Goal: Information Seeking & Learning: Check status

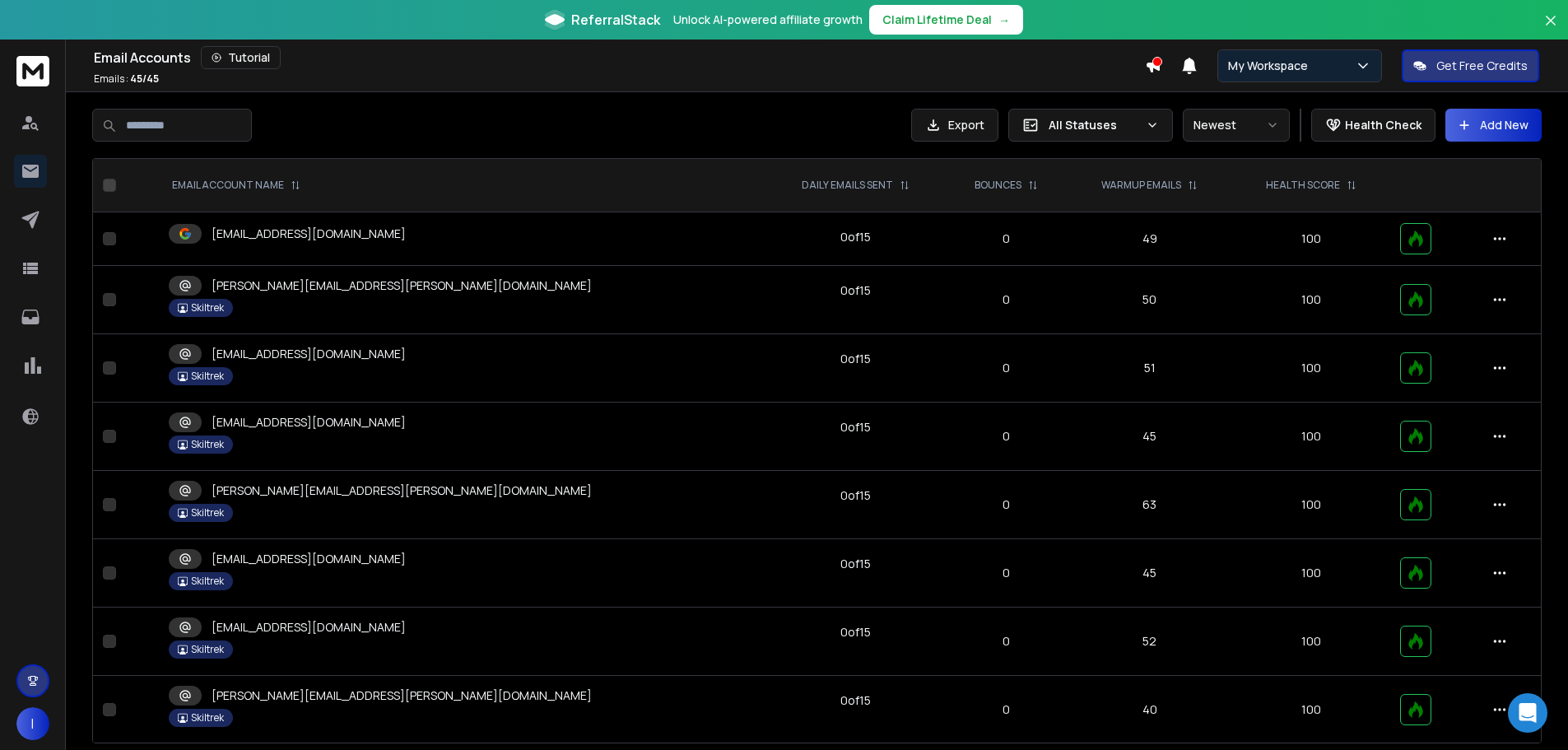
click at [1347, 61] on div "My Workspace" at bounding box center [1300, 66] width 143 height 16
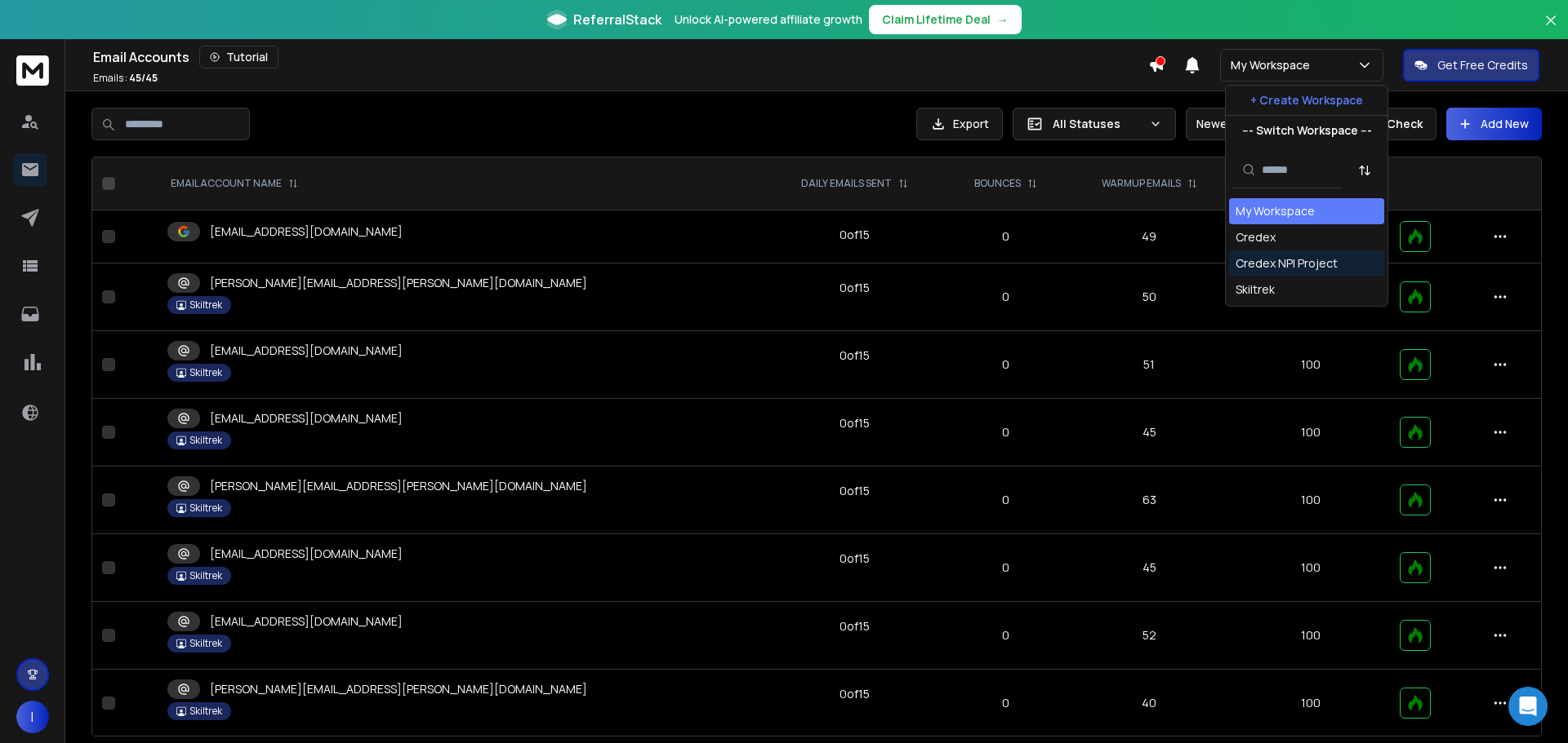
click at [1277, 258] on div "Credex NPI Project" at bounding box center [1286, 263] width 102 height 16
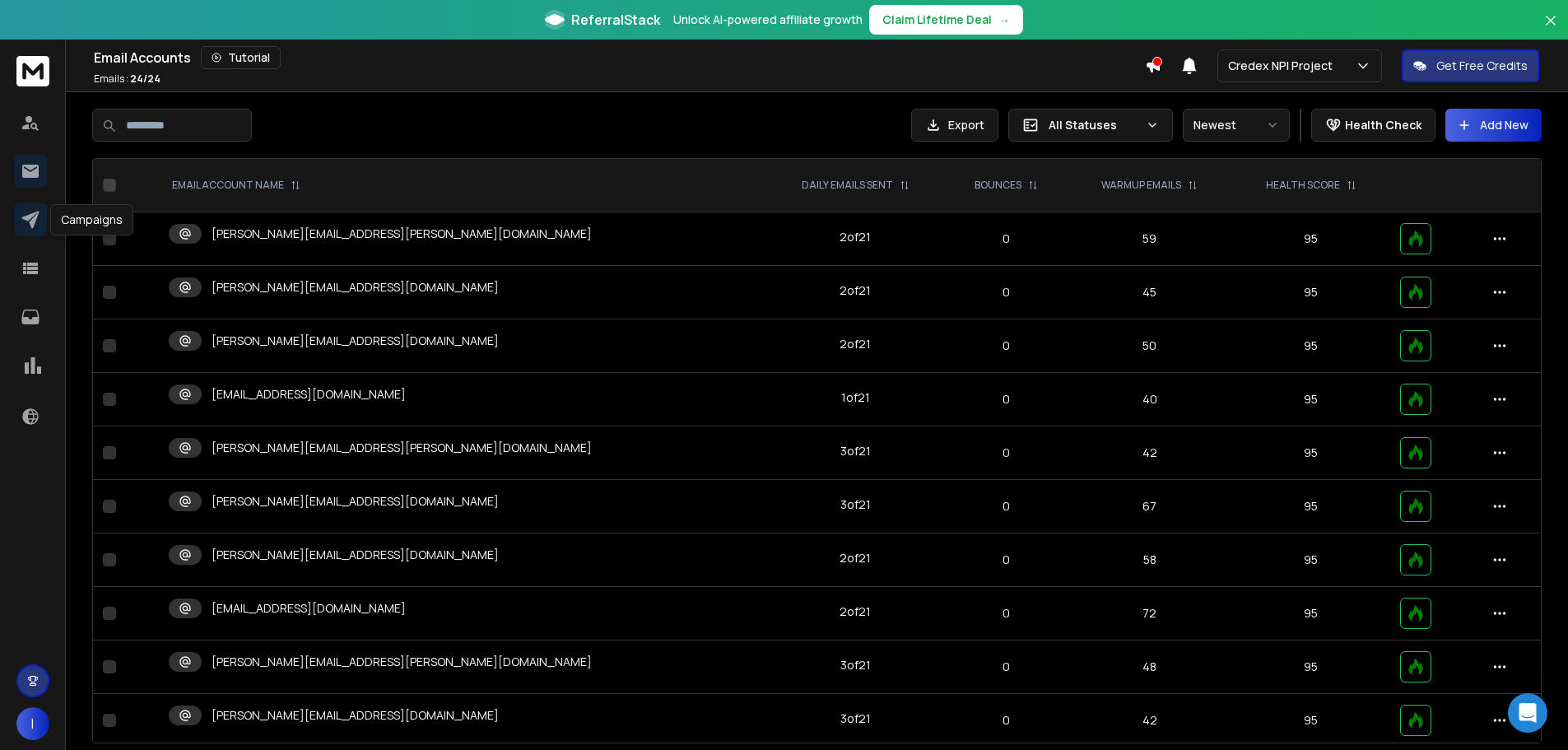
click at [34, 217] on icon at bounding box center [30, 220] width 17 height 17
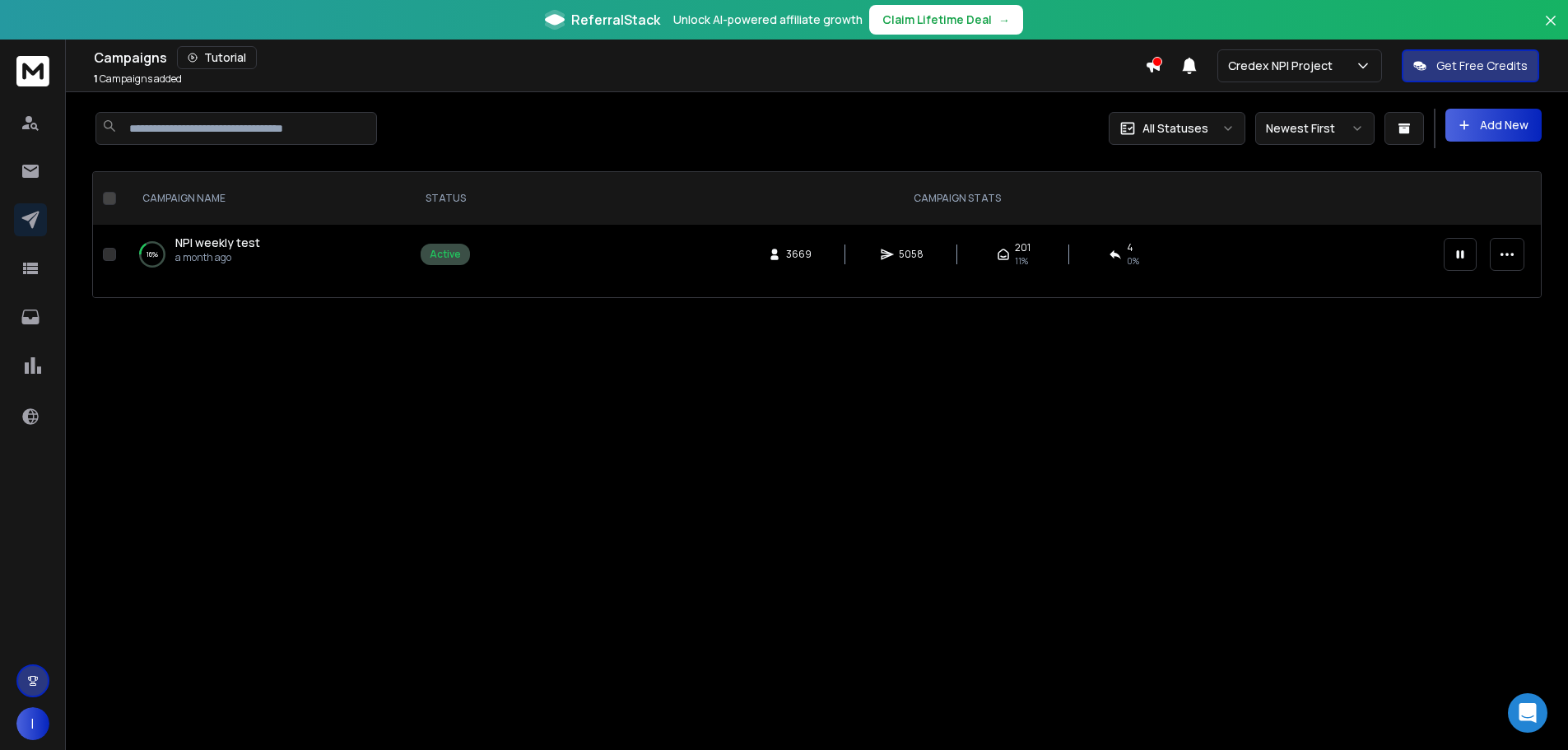
click at [188, 251] on p "a month ago" at bounding box center [218, 257] width 85 height 13
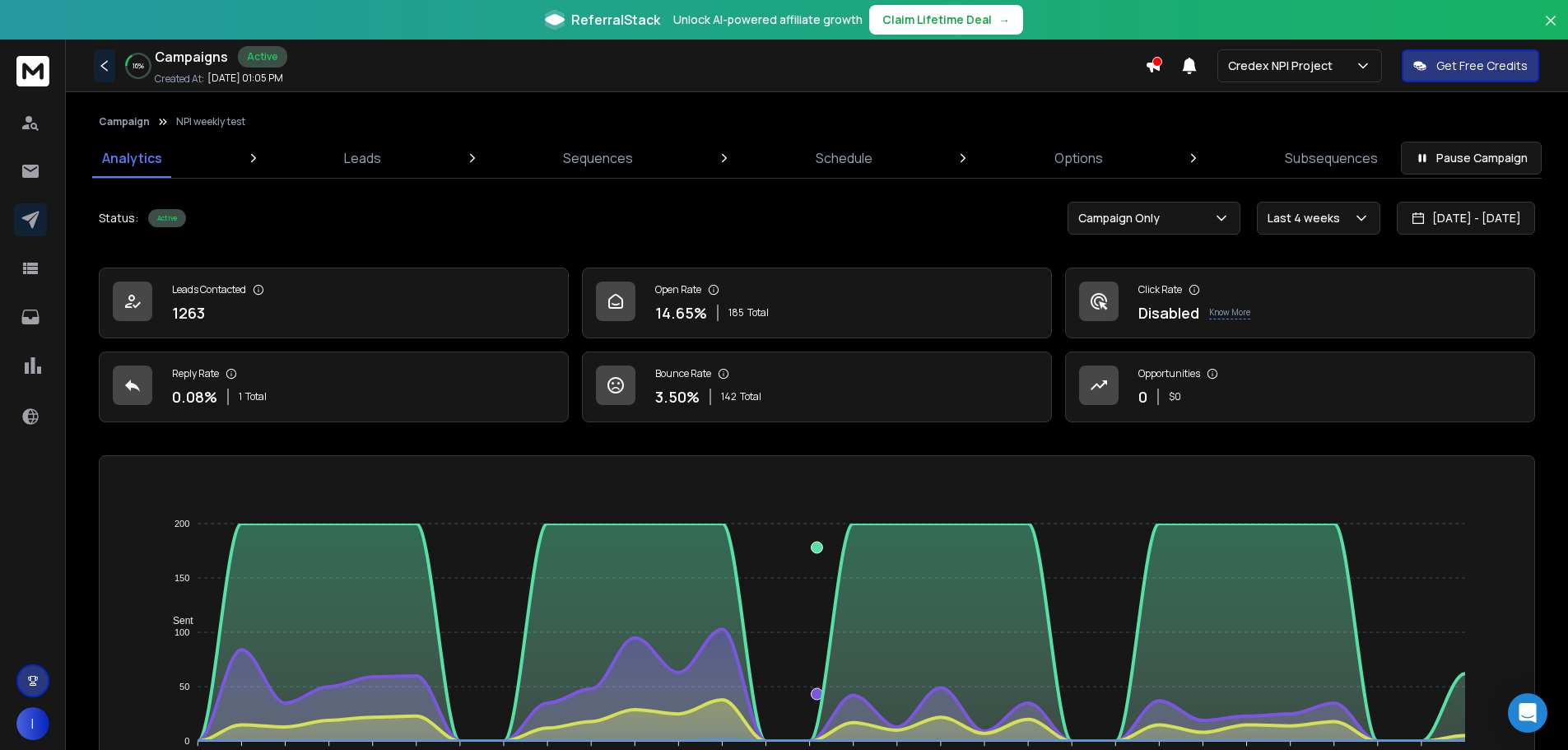
click at [106, 68] on icon at bounding box center [104, 66] width 7 height 11
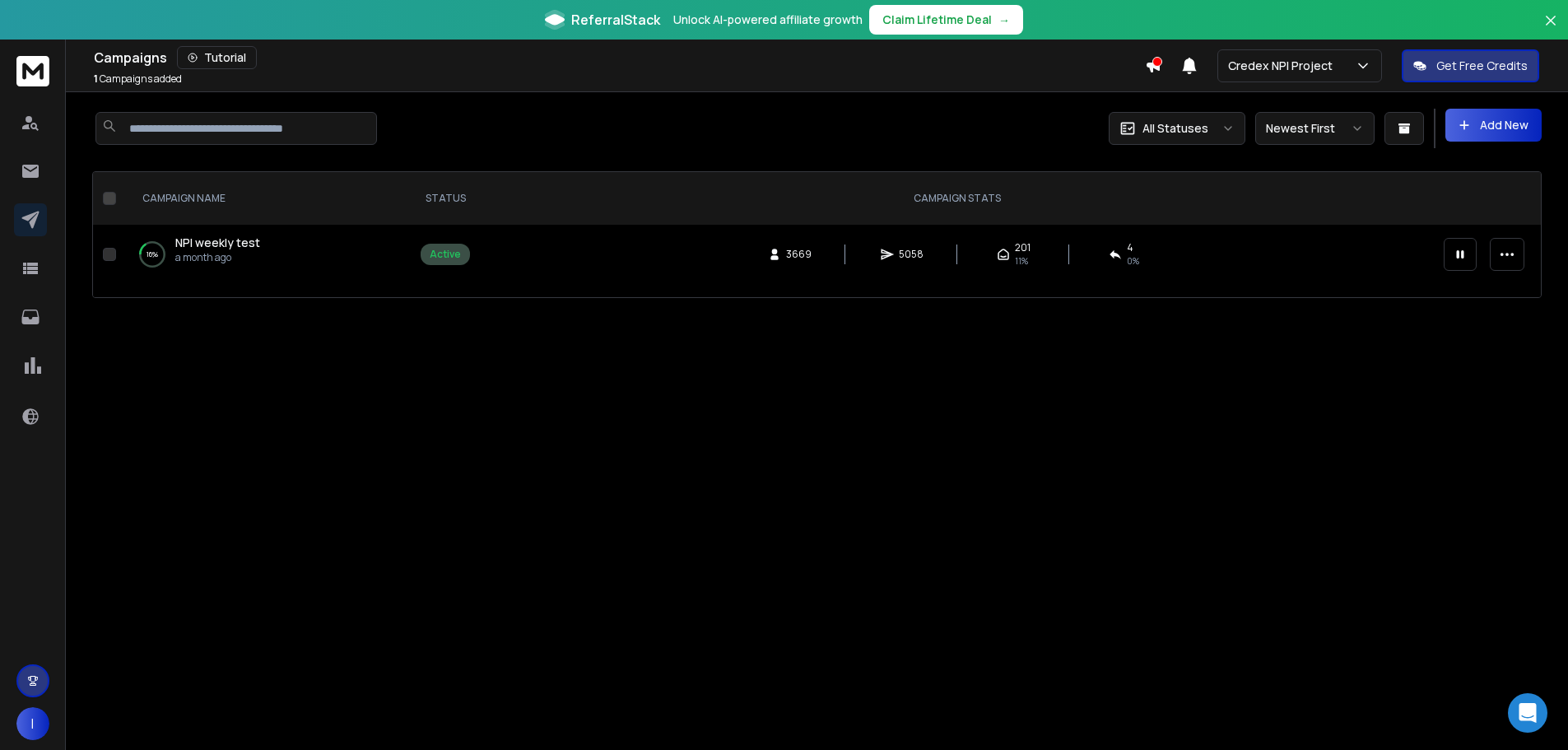
click at [207, 253] on p "a month ago" at bounding box center [218, 257] width 85 height 13
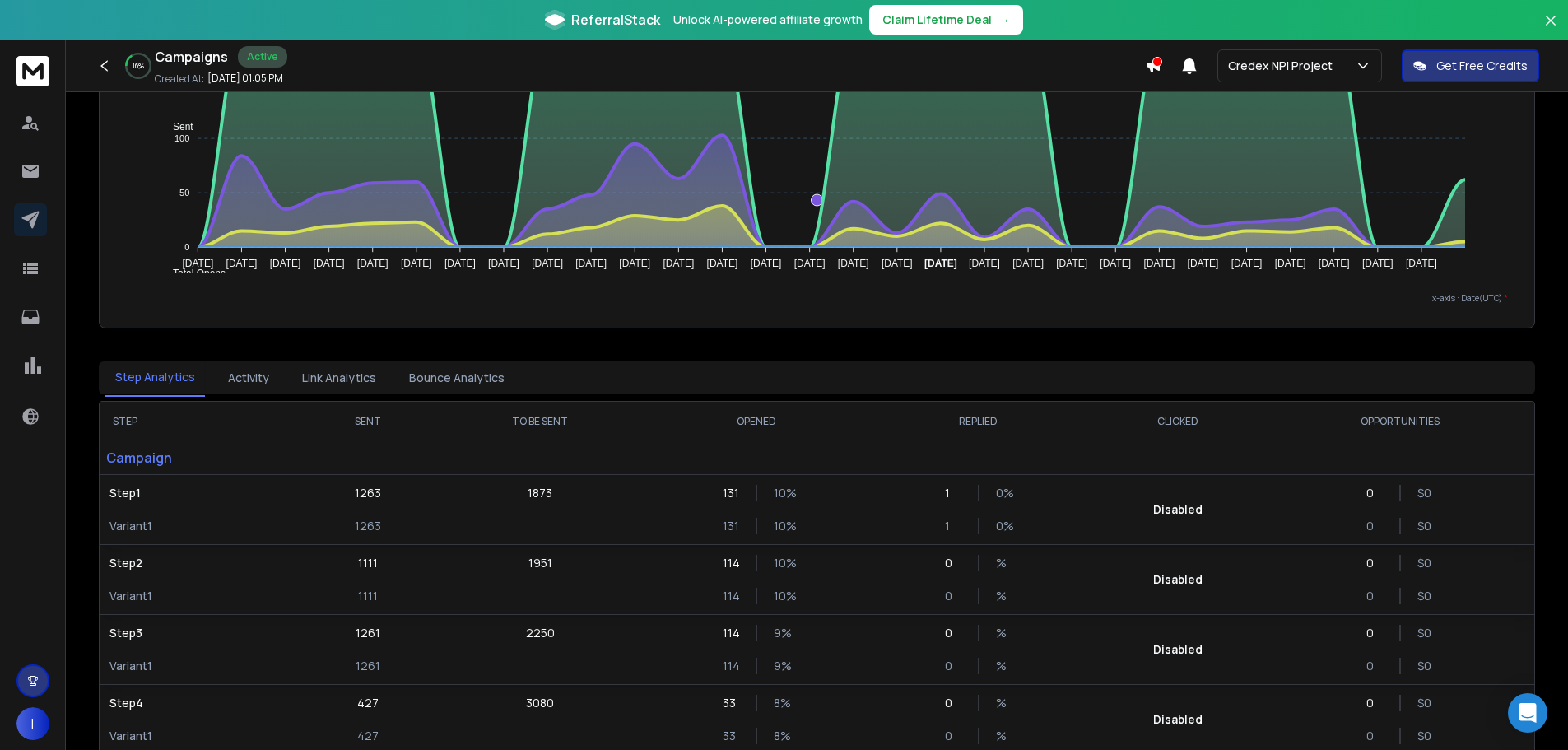
scroll to position [528, 0]
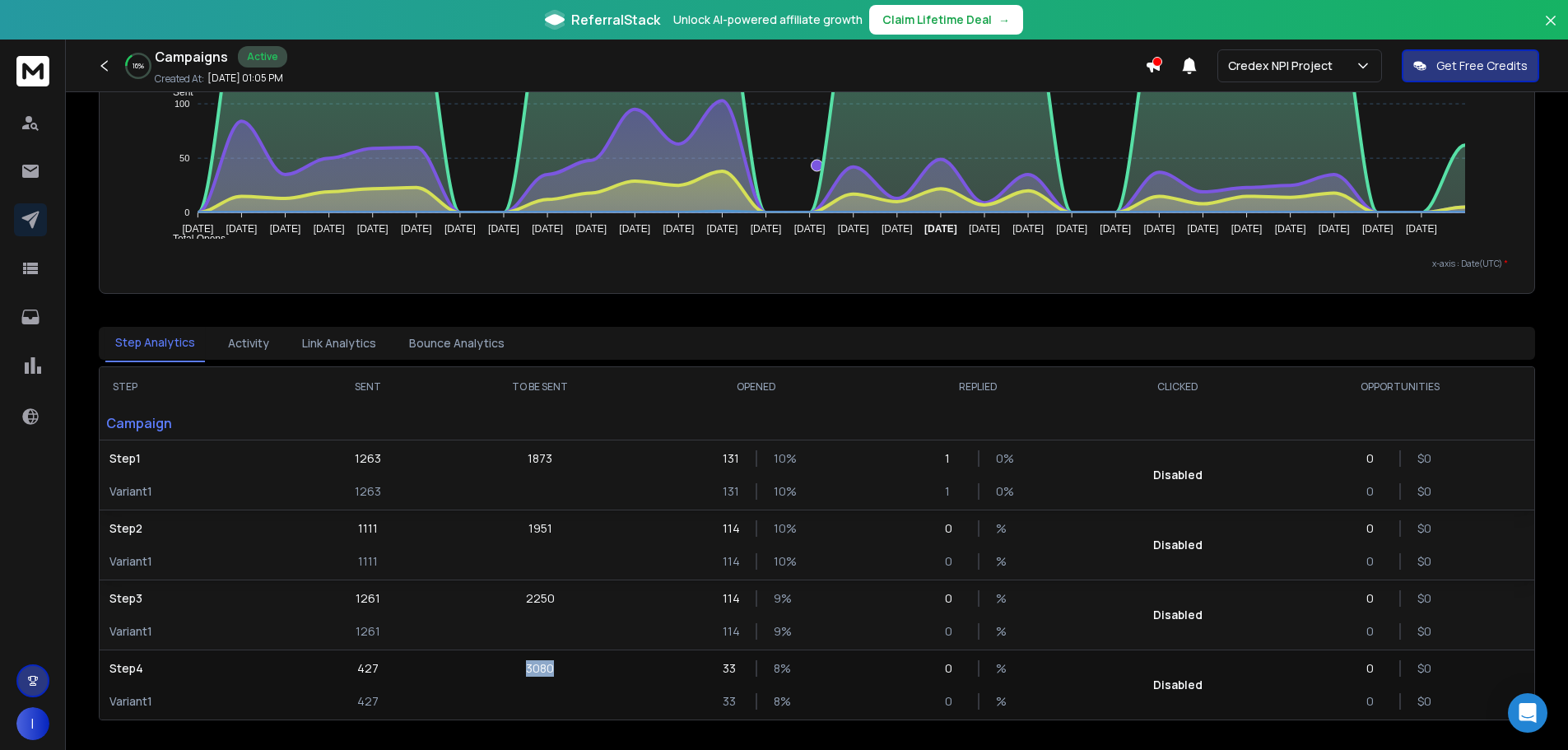
drag, startPoint x: 556, startPoint y: 667, endPoint x: 520, endPoint y: 673, distance: 36.5
click at [520, 673] on div "3080" at bounding box center [540, 668] width 190 height 16
click at [531, 672] on p "3080" at bounding box center [540, 668] width 28 height 16
drag, startPoint x: 558, startPoint y: 453, endPoint x: 520, endPoint y: 459, distance: 38.5
click at [520, 459] on div "1873" at bounding box center [540, 459] width 190 height 16
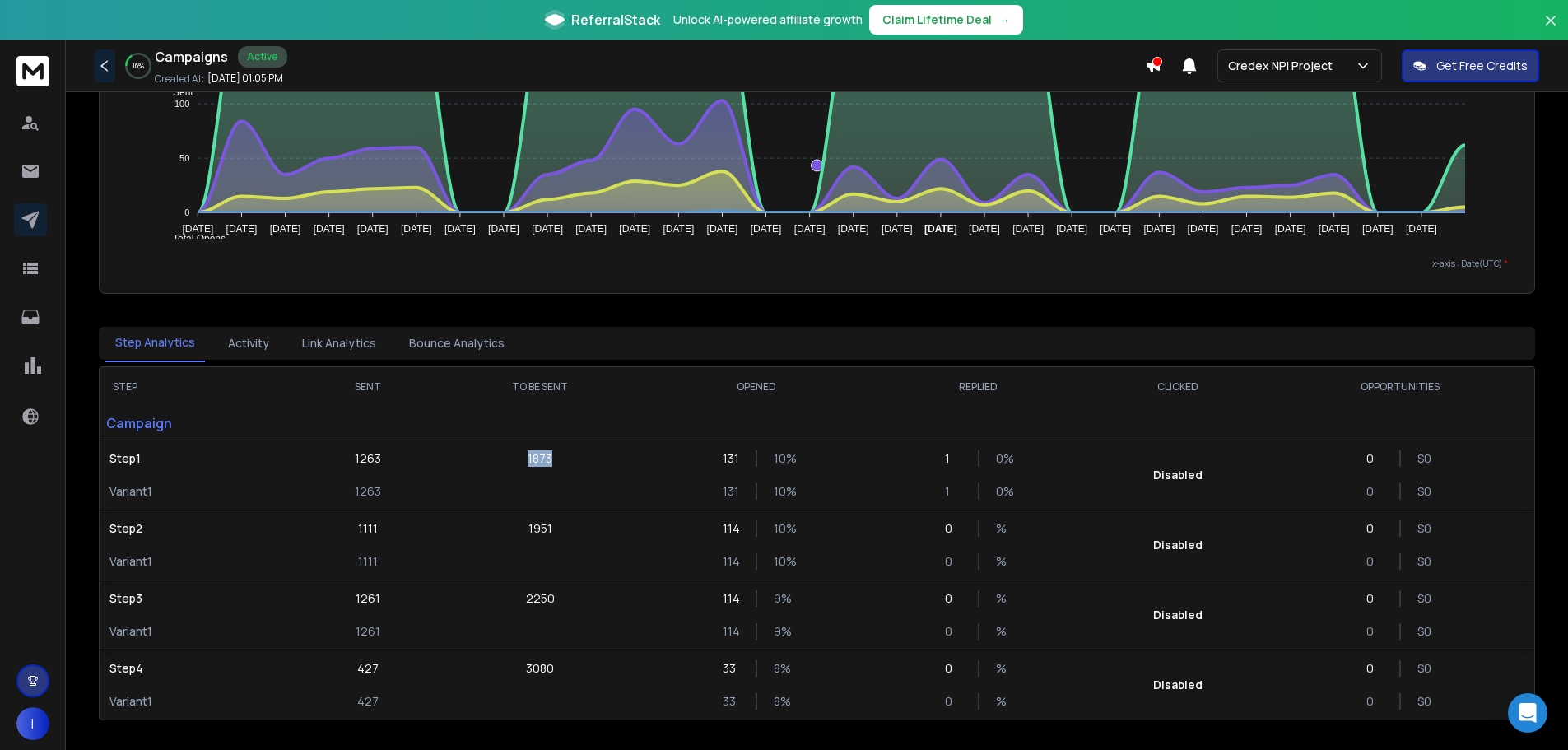
click at [103, 65] on icon at bounding box center [104, 66] width 14 height 14
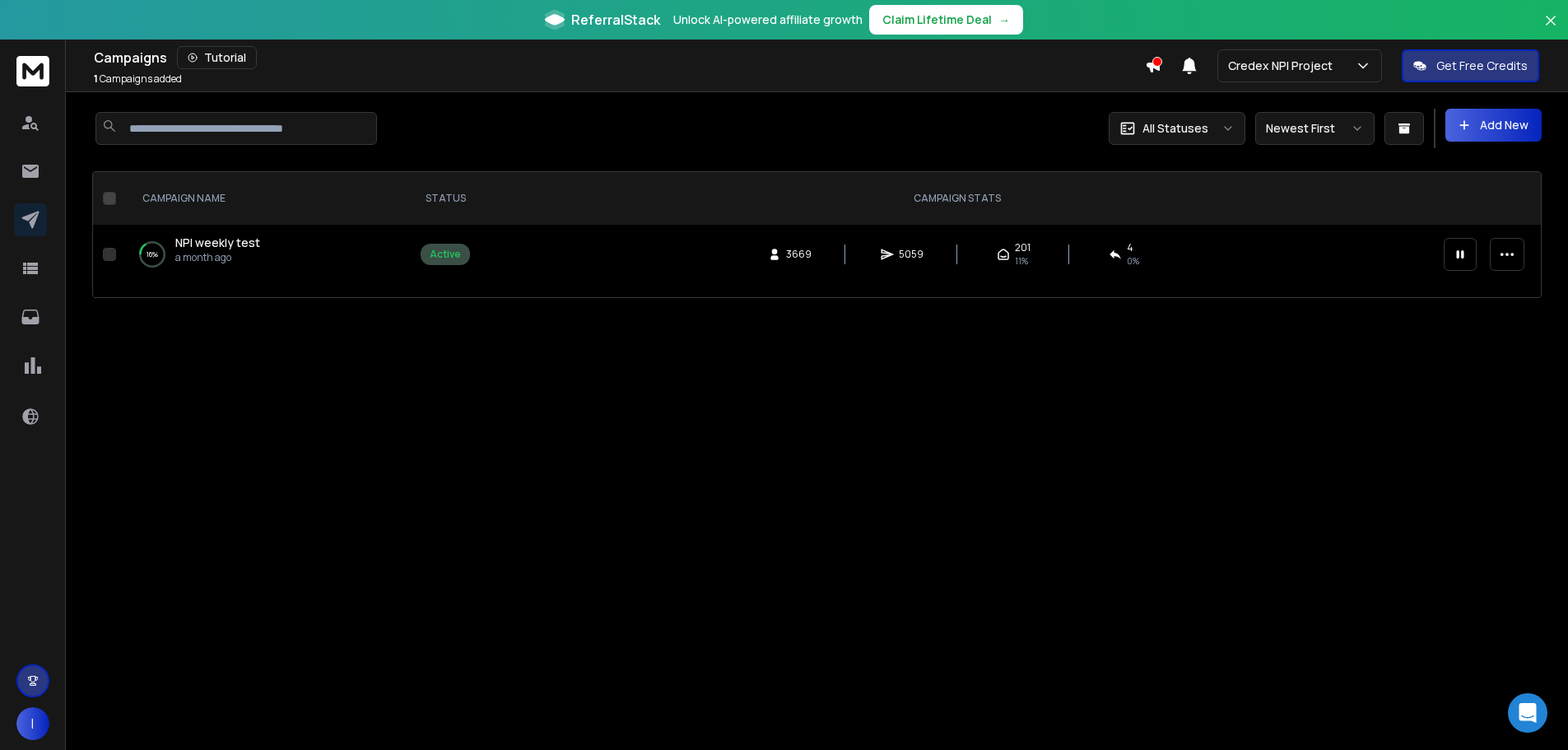
click at [274, 255] on div "16 % NPI weekly test a month ago" at bounding box center [267, 254] width 256 height 39
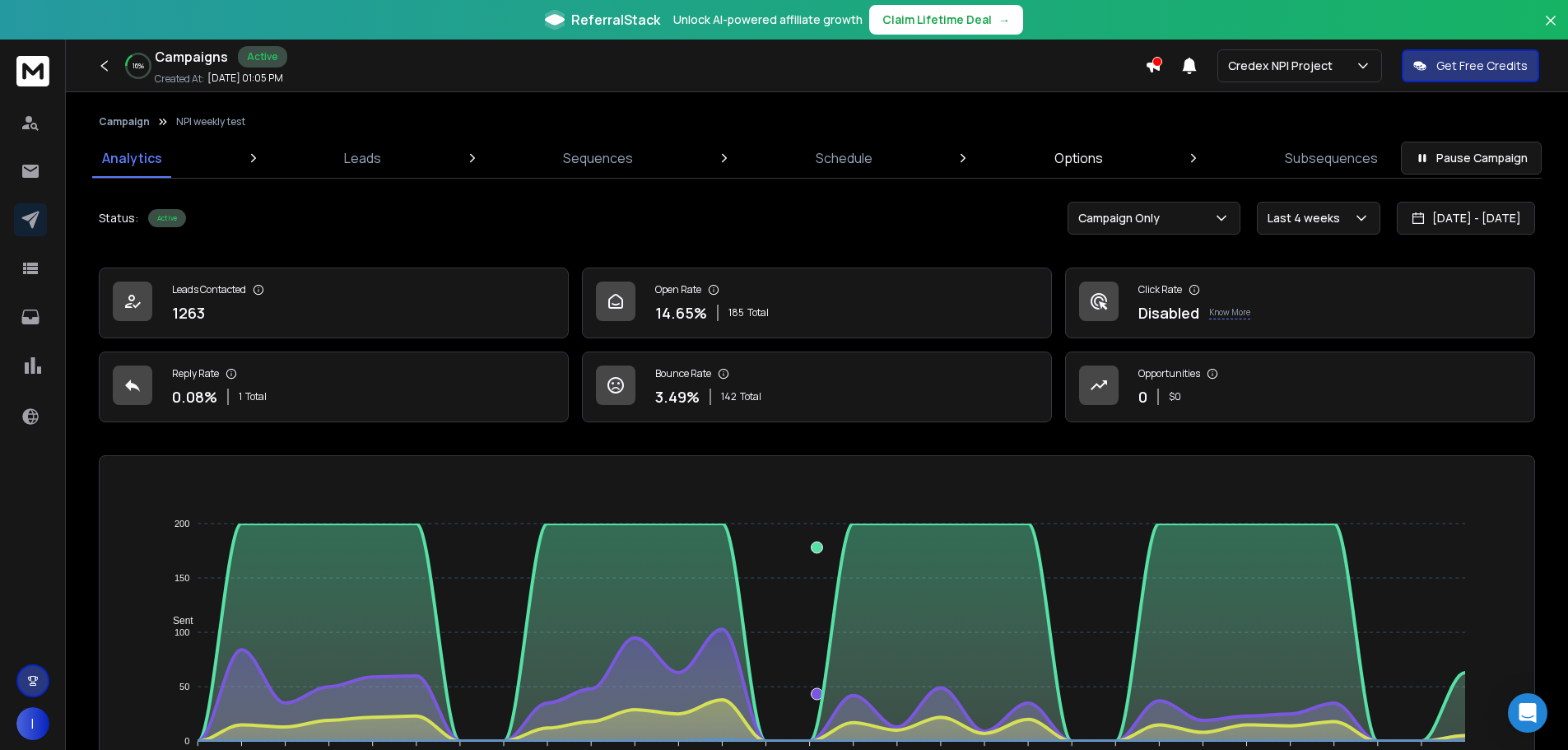
click at [1091, 154] on p "Options" at bounding box center [1078, 158] width 49 height 20
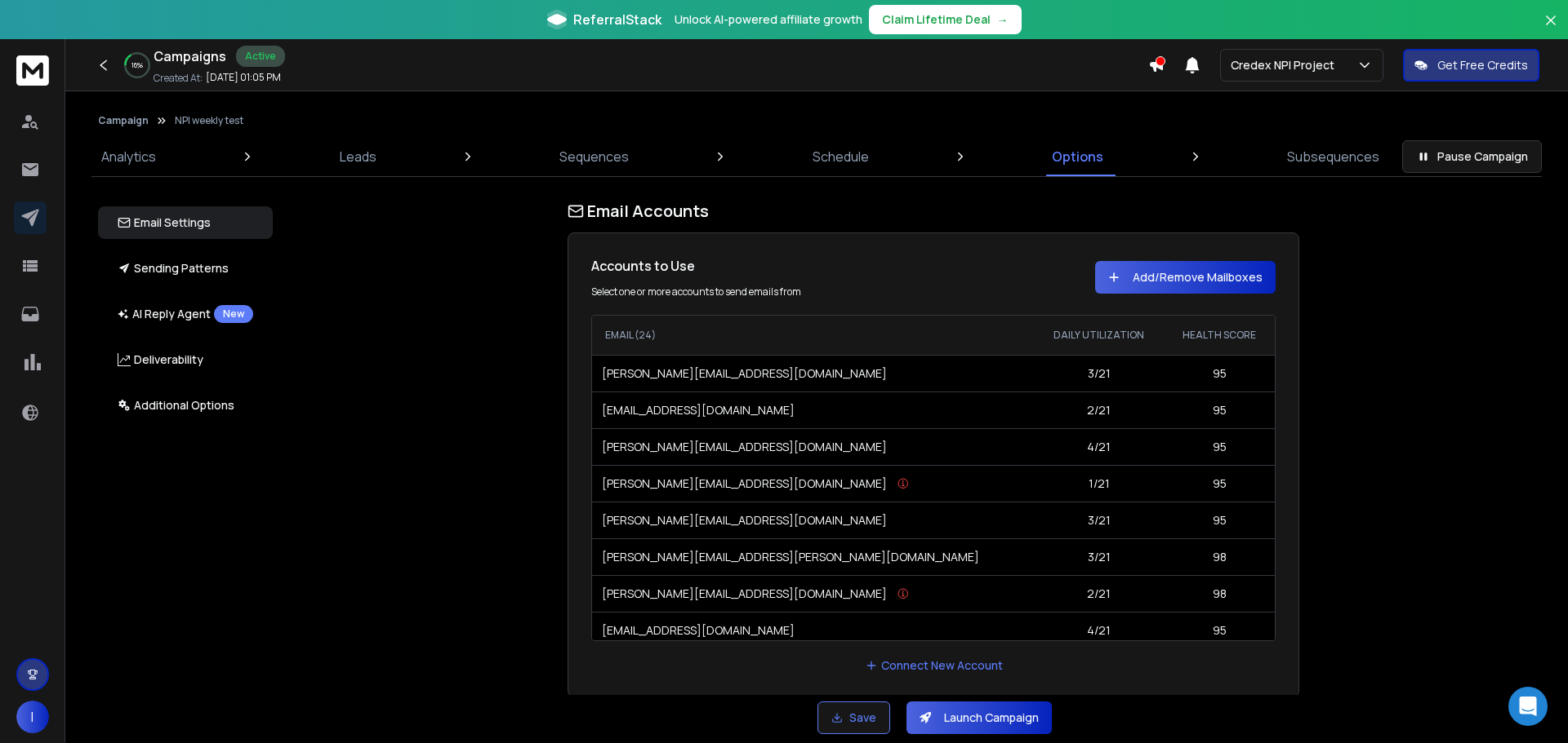
drag, startPoint x: 117, startPoint y: 155, endPoint x: 329, endPoint y: 294, distance: 253.5
click at [117, 155] on p "Analytics" at bounding box center [128, 156] width 55 height 19
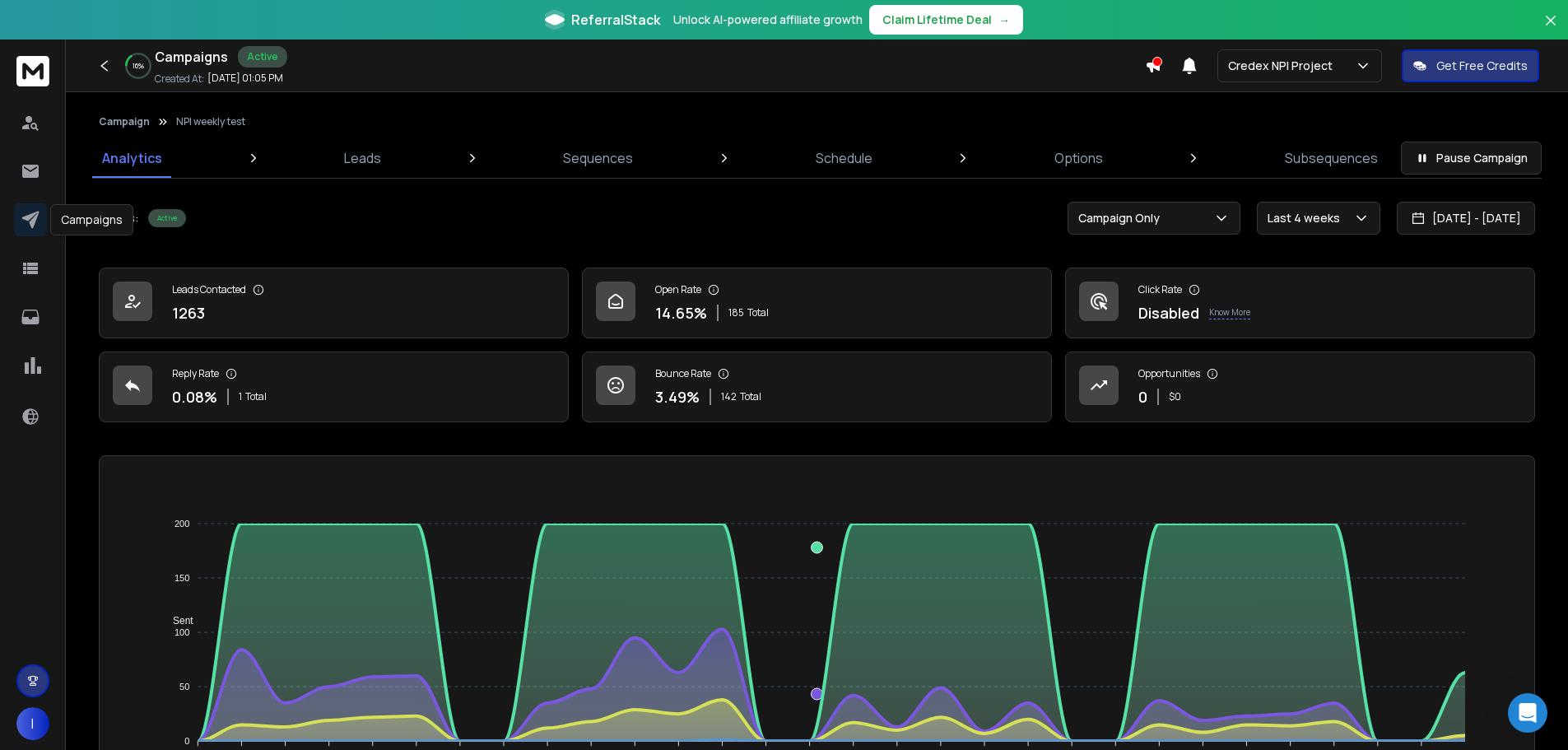
click at [33, 211] on icon at bounding box center [30, 219] width 20 height 20
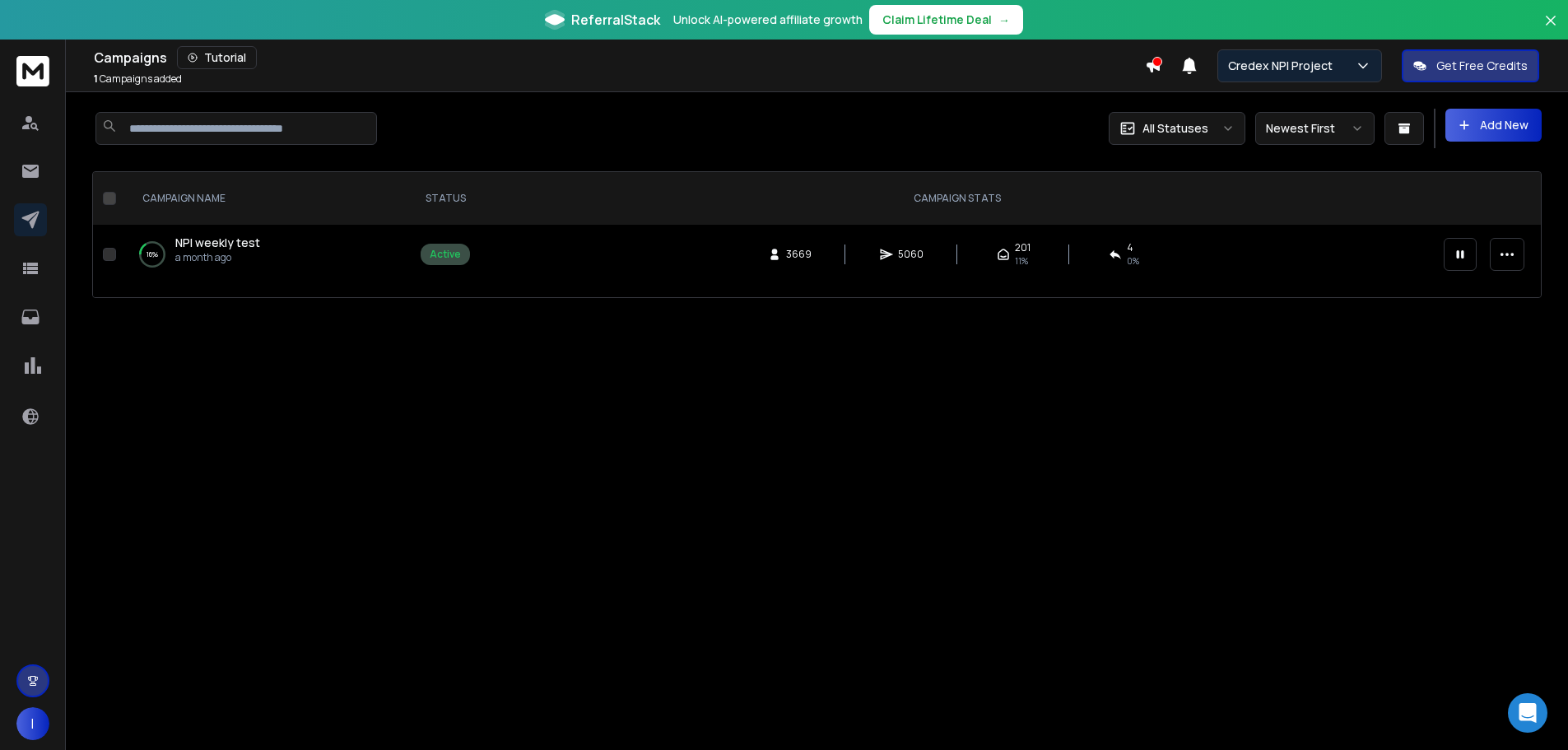
click at [1294, 74] on button "Credex NPI Project" at bounding box center [1299, 66] width 164 height 33
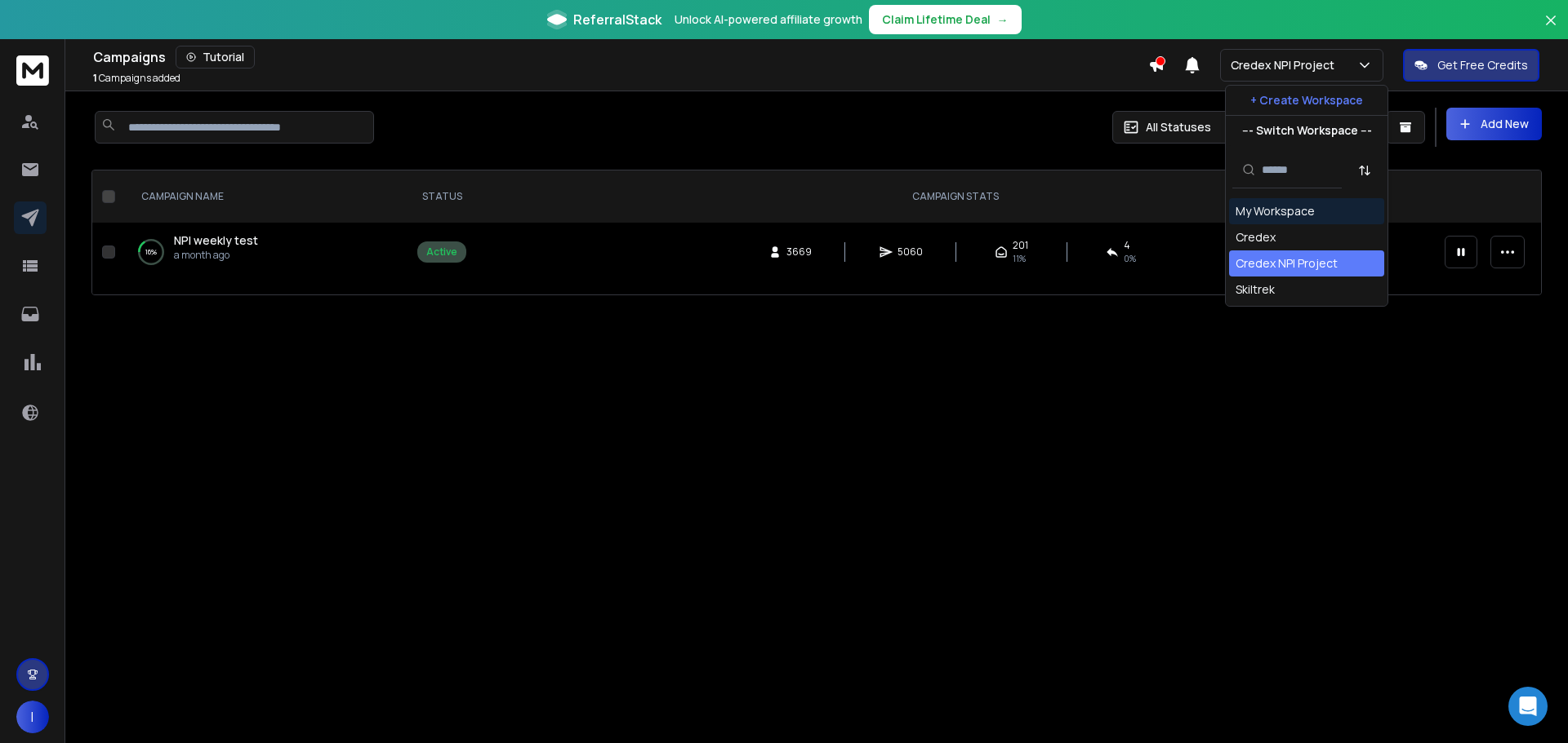
click at [1277, 209] on div "My Workspace" at bounding box center [1275, 211] width 79 height 16
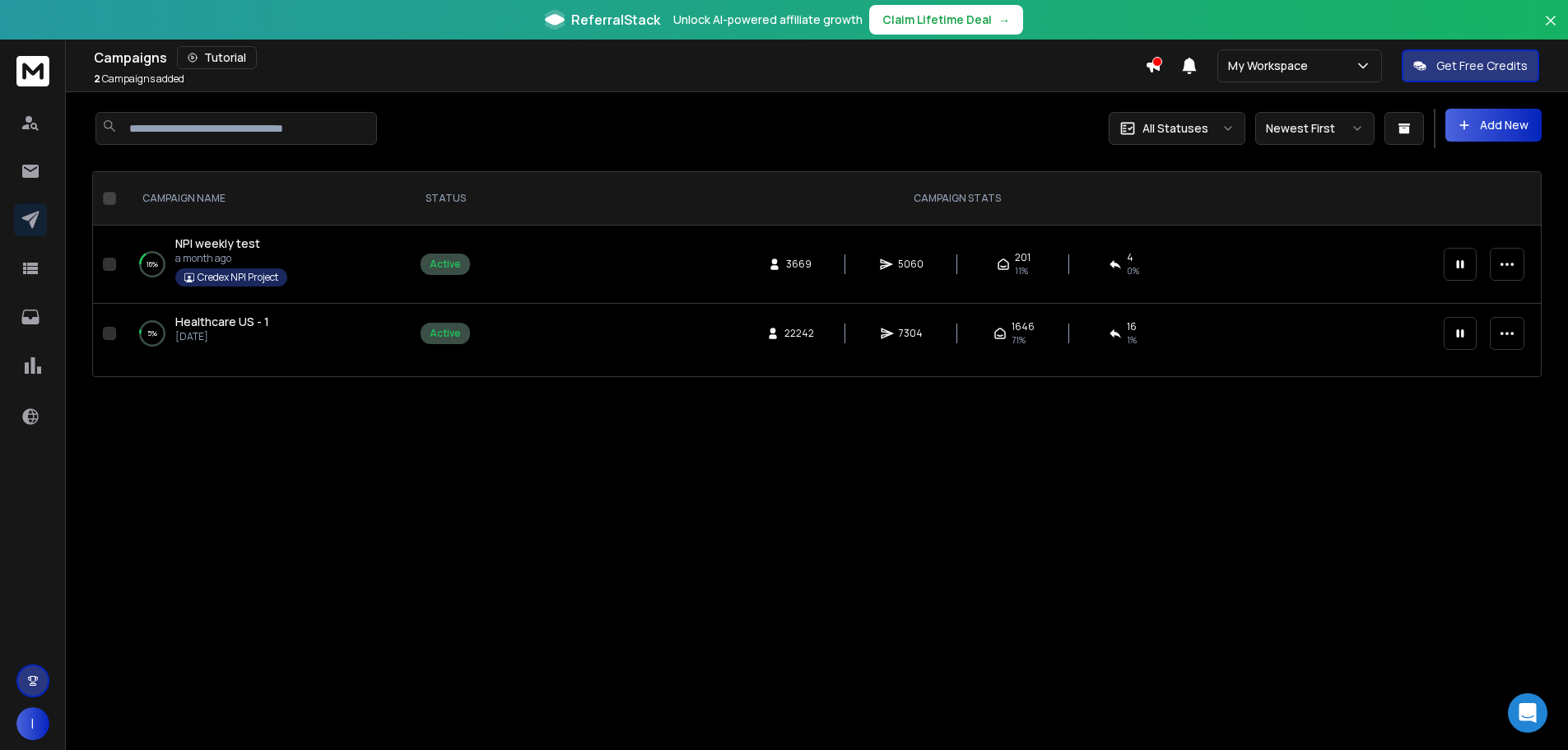
click at [247, 330] on link "Healthcare US - 1" at bounding box center [222, 321] width 94 height 16
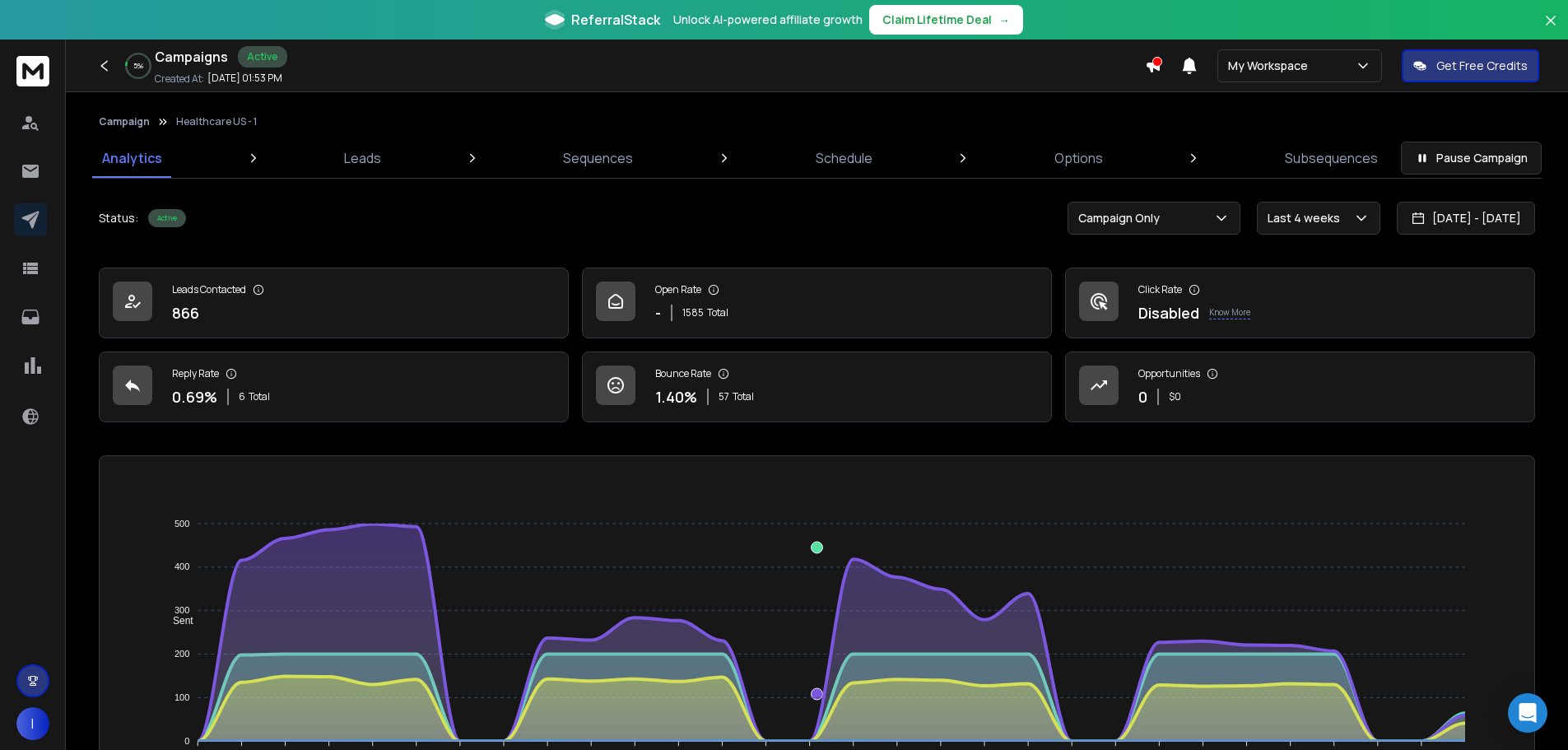
click at [678, 307] on div "- 1585 Total" at bounding box center [692, 313] width 73 height 23
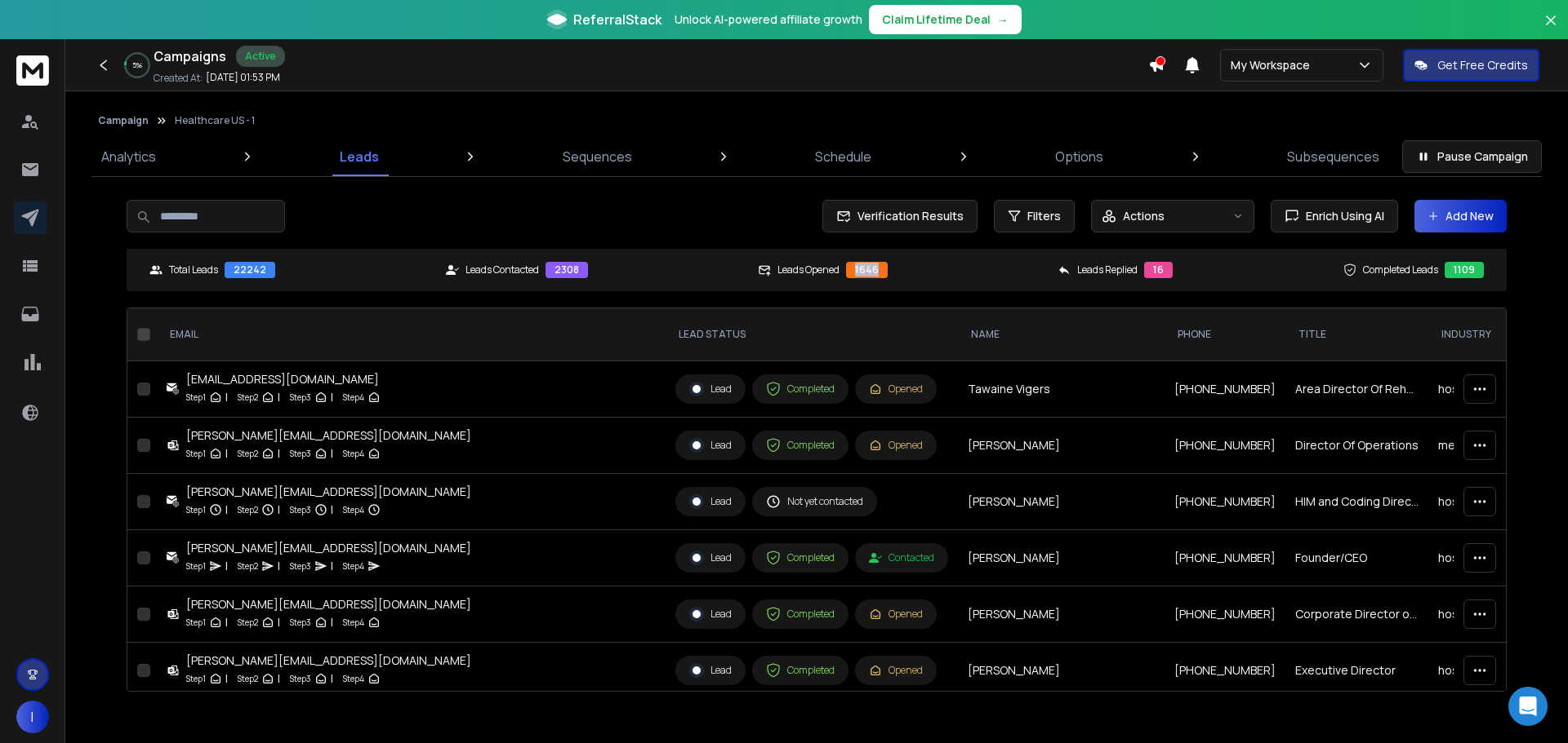
drag, startPoint x: 856, startPoint y: 271, endPoint x: 883, endPoint y: 267, distance: 27.3
click at [883, 267] on div "1646" at bounding box center [866, 269] width 41 height 16
drag, startPoint x: 552, startPoint y: 268, endPoint x: 586, endPoint y: 267, distance: 34.0
click at [586, 267] on div "2308" at bounding box center [567, 269] width 42 height 16
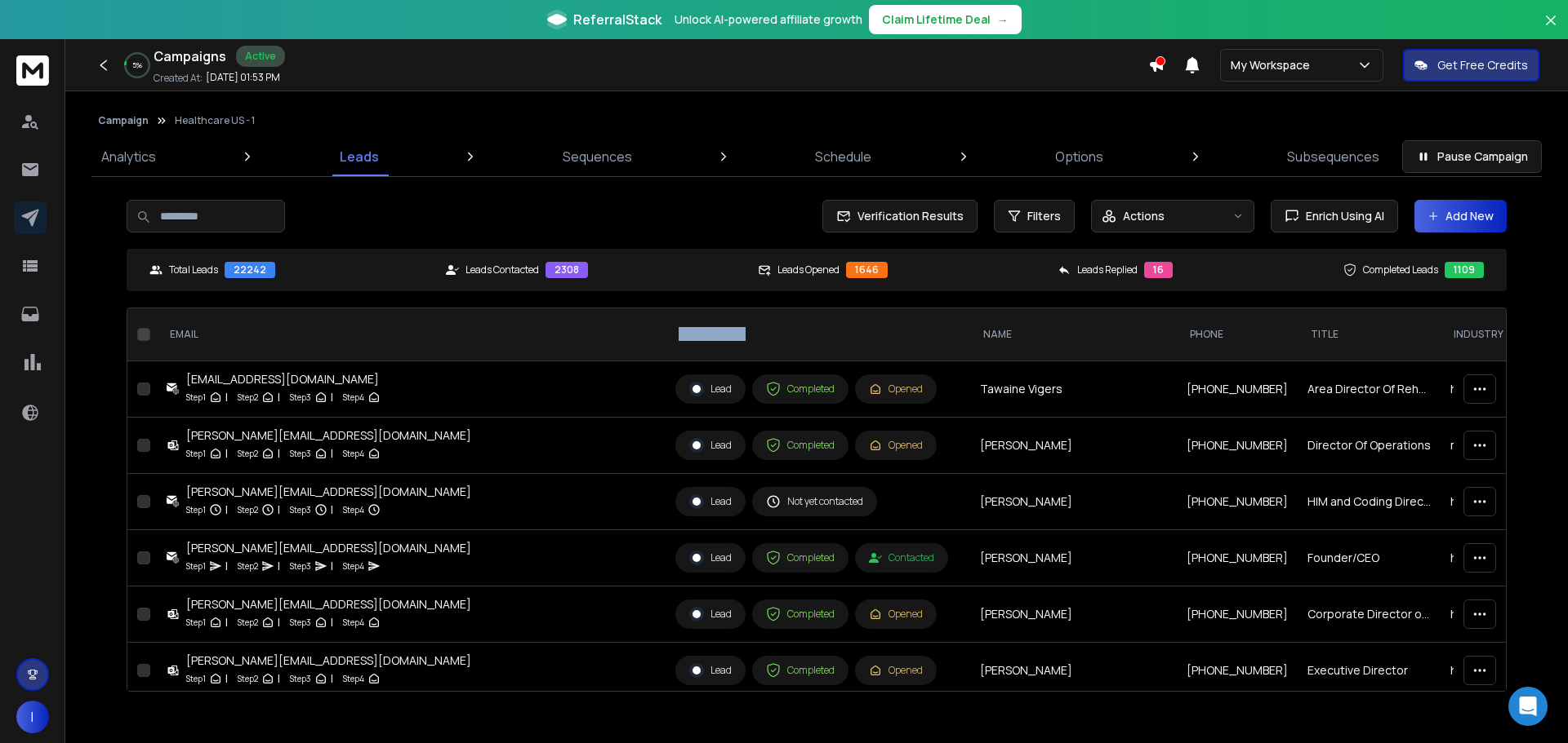
drag, startPoint x: 503, startPoint y: 334, endPoint x: 435, endPoint y: 335, distance: 68.0
click at [666, 335] on th "LEAD STATUS" at bounding box center [818, 334] width 304 height 53
click at [666, 333] on th "LEAD STATUS" at bounding box center [818, 334] width 304 height 53
drag, startPoint x: 498, startPoint y: 330, endPoint x: 435, endPoint y: 337, distance: 63.4
click at [666, 337] on th "LEAD STATUS" at bounding box center [818, 334] width 304 height 53
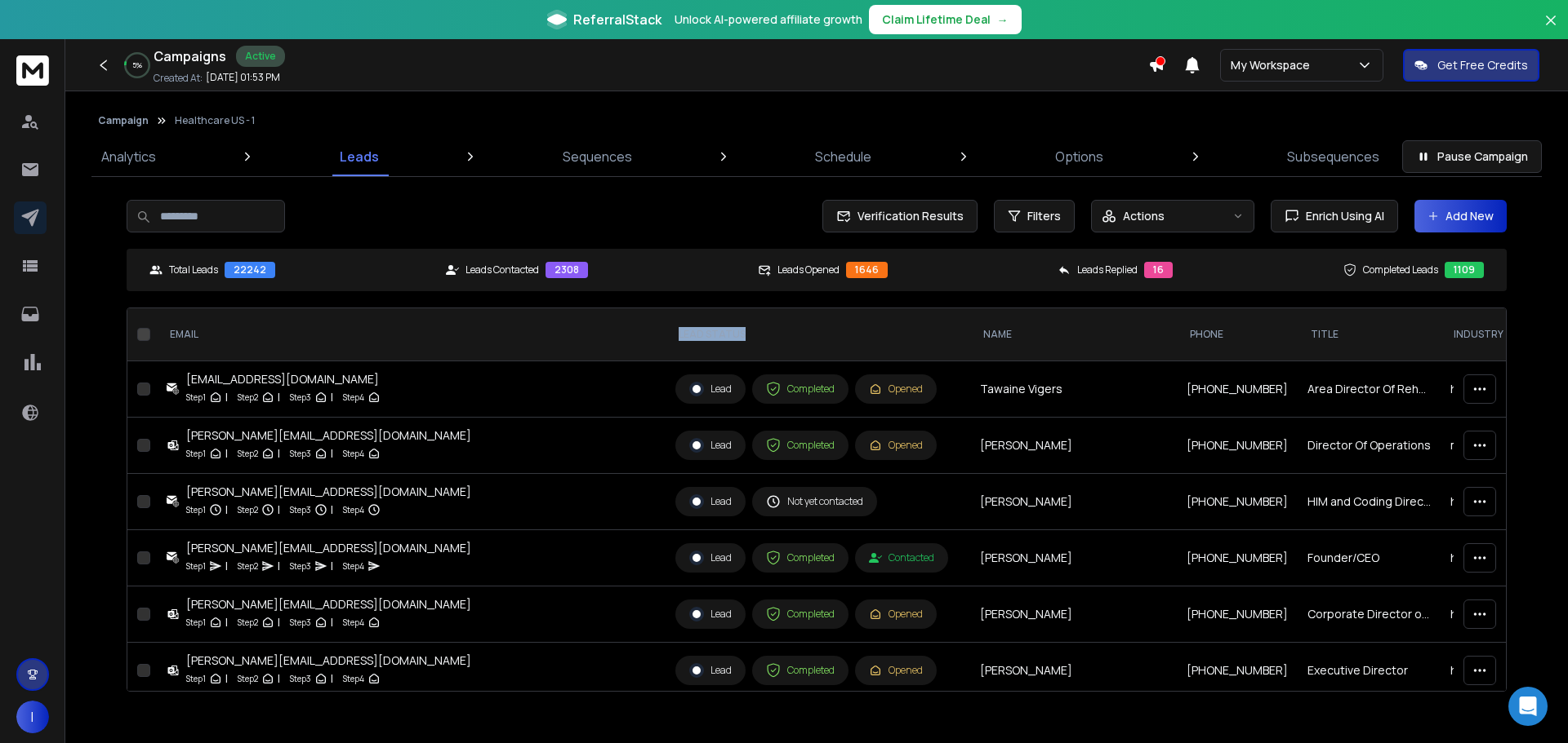
click at [666, 332] on th "LEAD STATUS" at bounding box center [818, 334] width 304 height 53
drag, startPoint x: 499, startPoint y: 332, endPoint x: 434, endPoint y: 336, distance: 65.1
click at [666, 336] on th "LEAD STATUS" at bounding box center [818, 334] width 304 height 53
click at [666, 335] on th "LEAD STATUS" at bounding box center [818, 334] width 304 height 53
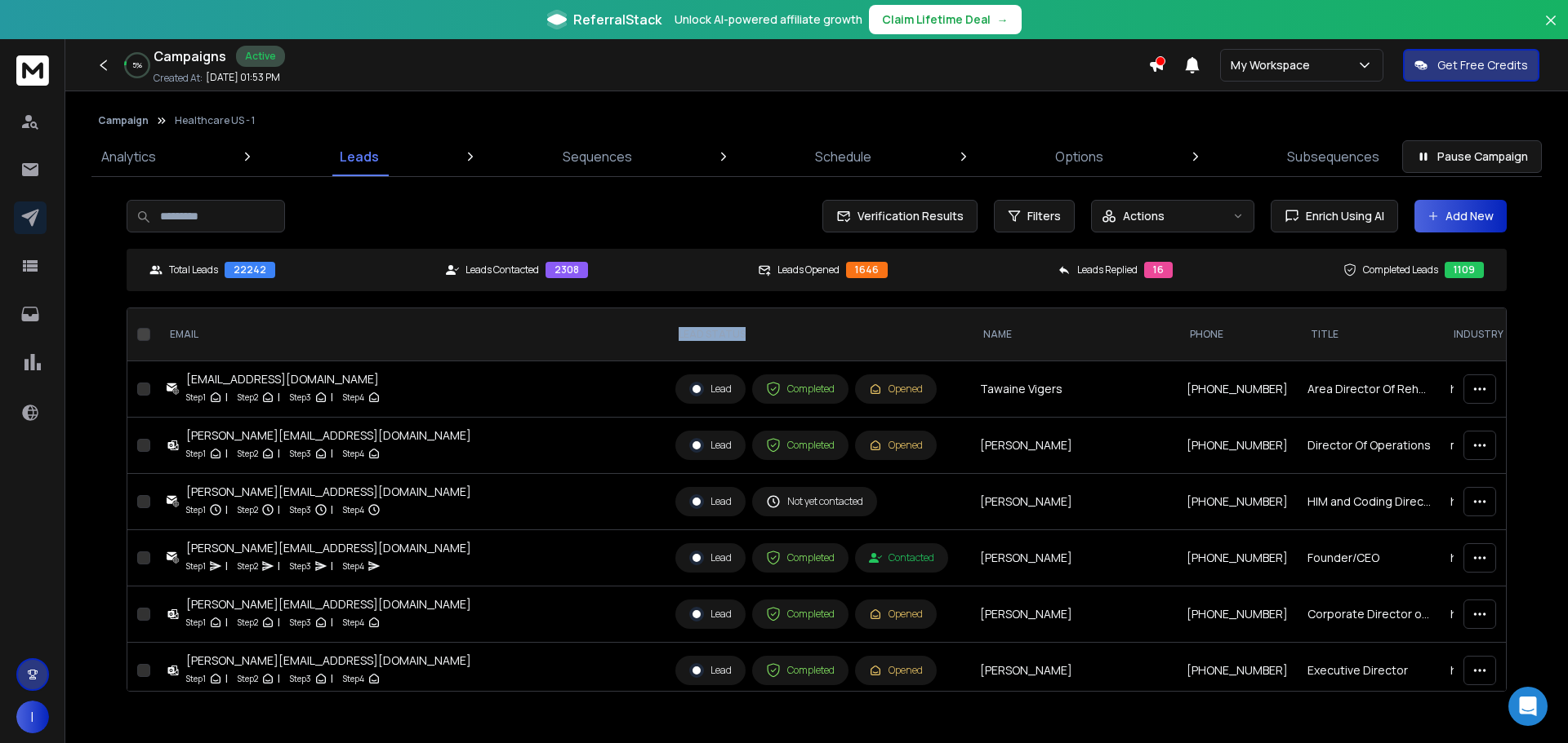
click at [666, 334] on th "LEAD STATUS" at bounding box center [818, 334] width 304 height 53
